Goal: Communication & Community: Answer question/provide support

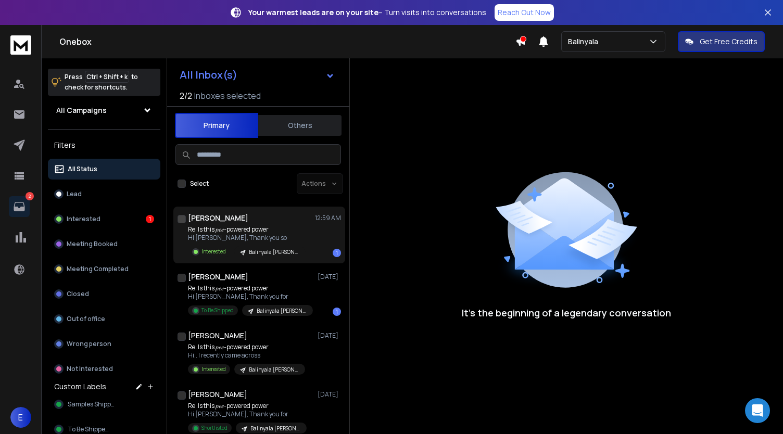
click at [301, 230] on p "Re: Is this 𝑝𝑒𝑒-powered power" at bounding box center [246, 230] width 117 height 8
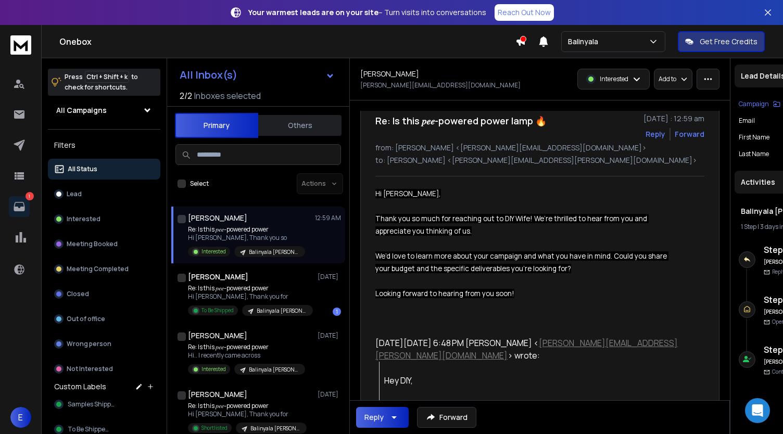
scroll to position [52, 0]
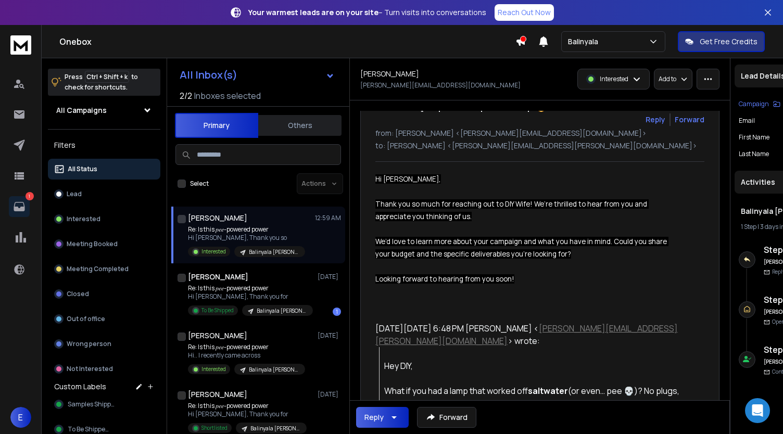
click at [513, 255] on span "We’d love to learn more about your campaign and what you have in mind. Could yo…" at bounding box center [522, 248] width 293 height 22
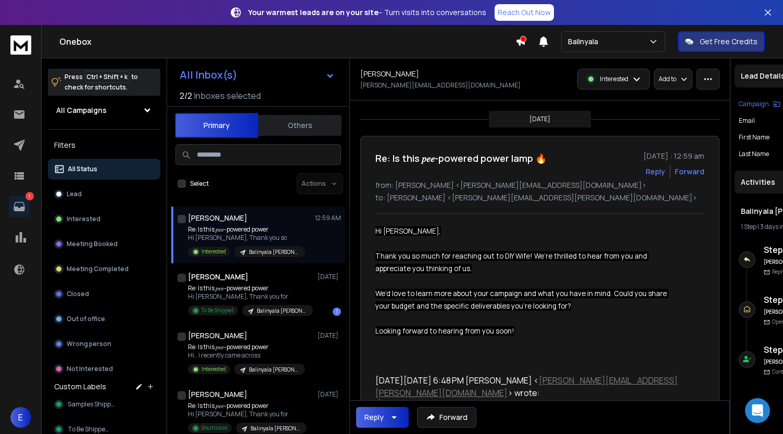
click at [413, 178] on div "Re: Is this 𝑝𝑒𝑒-powered power lamp 🔥 [DATE] : 12:59 am Reply Forward from: [PER…" at bounding box center [540, 177] width 329 height 52
click at [402, 184] on p "from: [PERSON_NAME] <[PERSON_NAME][EMAIL_ADDRESS][DOMAIN_NAME]>" at bounding box center [540, 185] width 329 height 10
click at [437, 193] on p "to: [PERSON_NAME] <[PERSON_NAME][EMAIL_ADDRESS][PERSON_NAME][DOMAIN_NAME]>" at bounding box center [540, 198] width 329 height 10
click at [476, 309] on span "We’d love to learn more about your campaign and what you have in mind. Could yo…" at bounding box center [522, 300] width 293 height 22
click at [420, 294] on span "We’d love to learn more about your campaign and what you have in mind. Could yo…" at bounding box center [522, 300] width 293 height 22
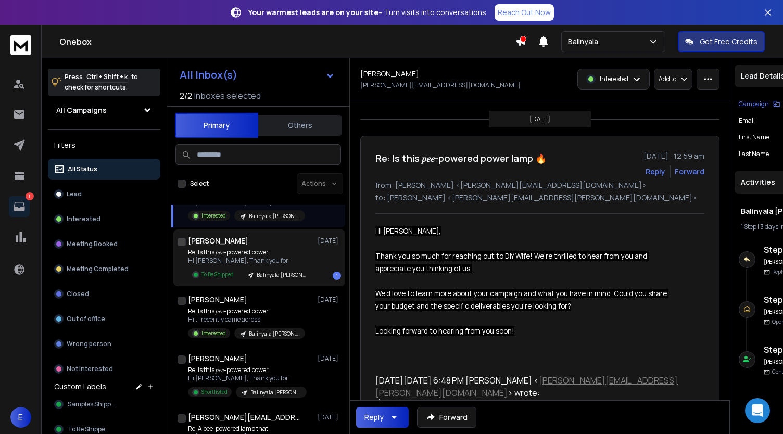
scroll to position [52, 0]
